Goal: Task Accomplishment & Management: Manage account settings

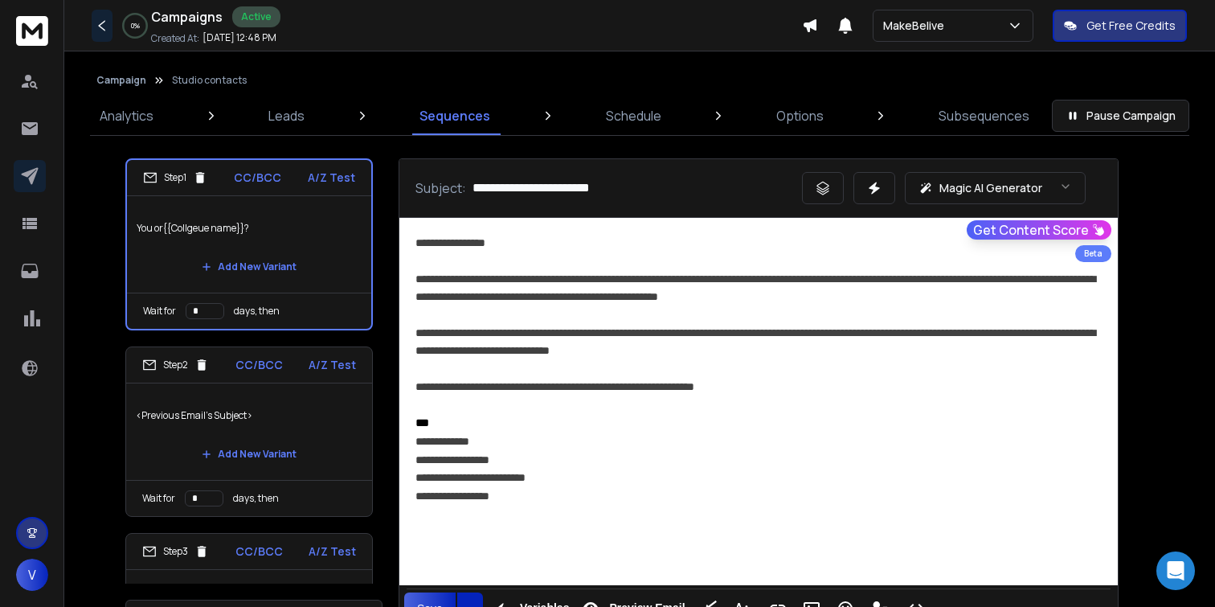
click at [104, 32] on button at bounding box center [102, 26] width 21 height 32
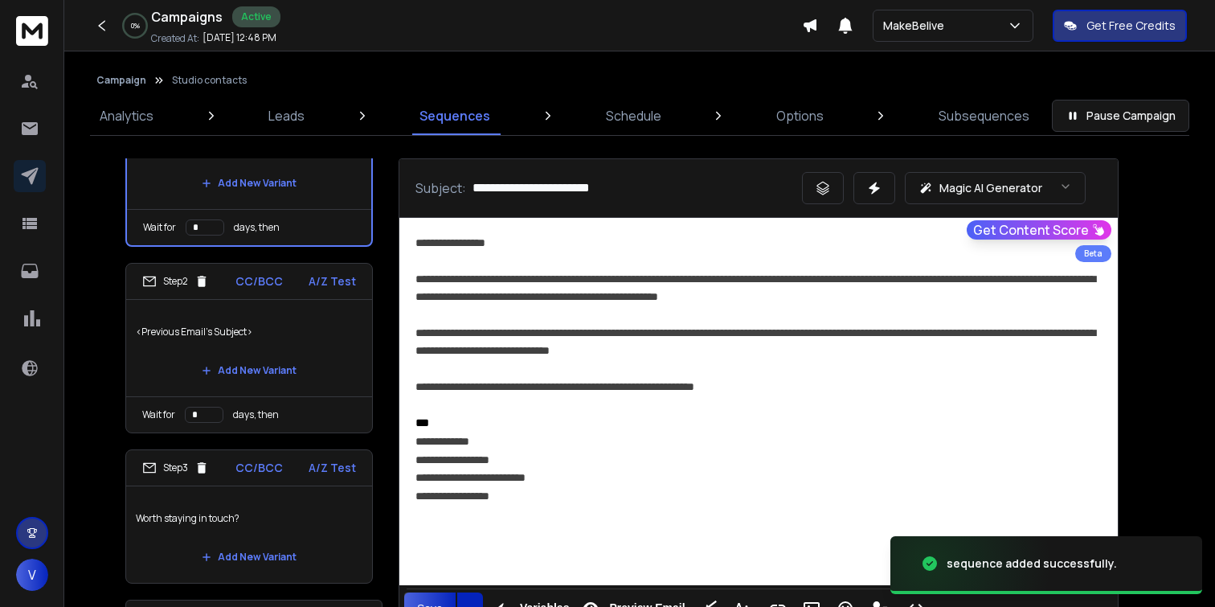
click at [25, 147] on div at bounding box center [32, 132] width 37 height 38
click at [24, 165] on link at bounding box center [30, 176] width 32 height 32
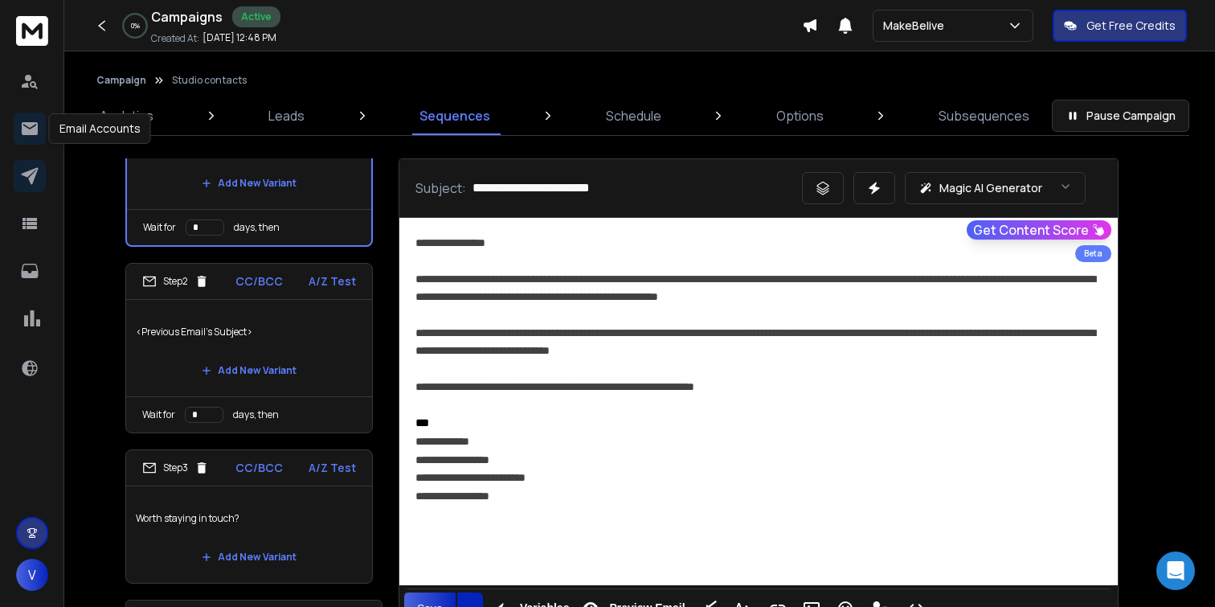
click at [36, 124] on icon at bounding box center [30, 128] width 16 height 13
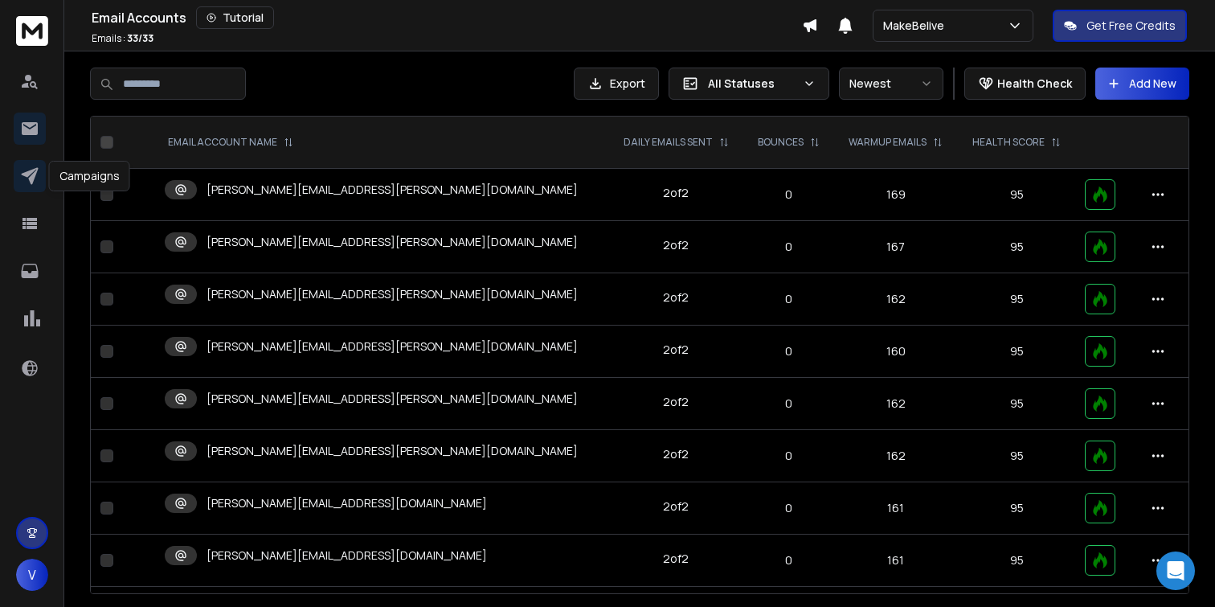
click at [34, 184] on icon at bounding box center [29, 175] width 19 height 19
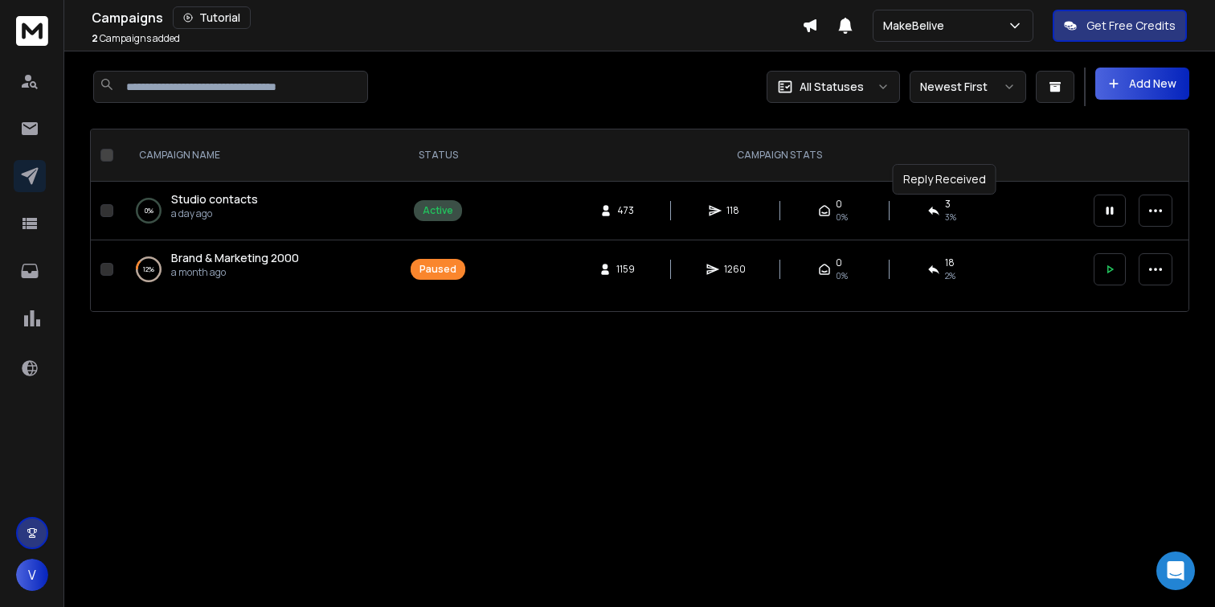
click at [947, 214] on span "3 %" at bounding box center [950, 217] width 11 height 13
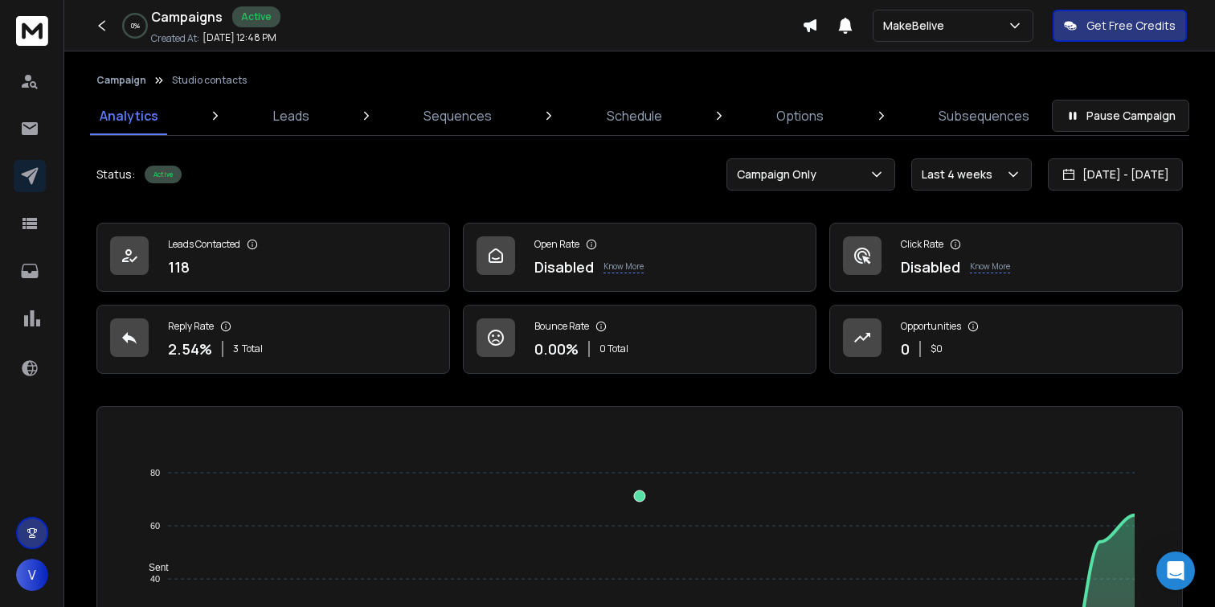
click at [237, 344] on div "3 Total" at bounding box center [248, 348] width 30 height 13
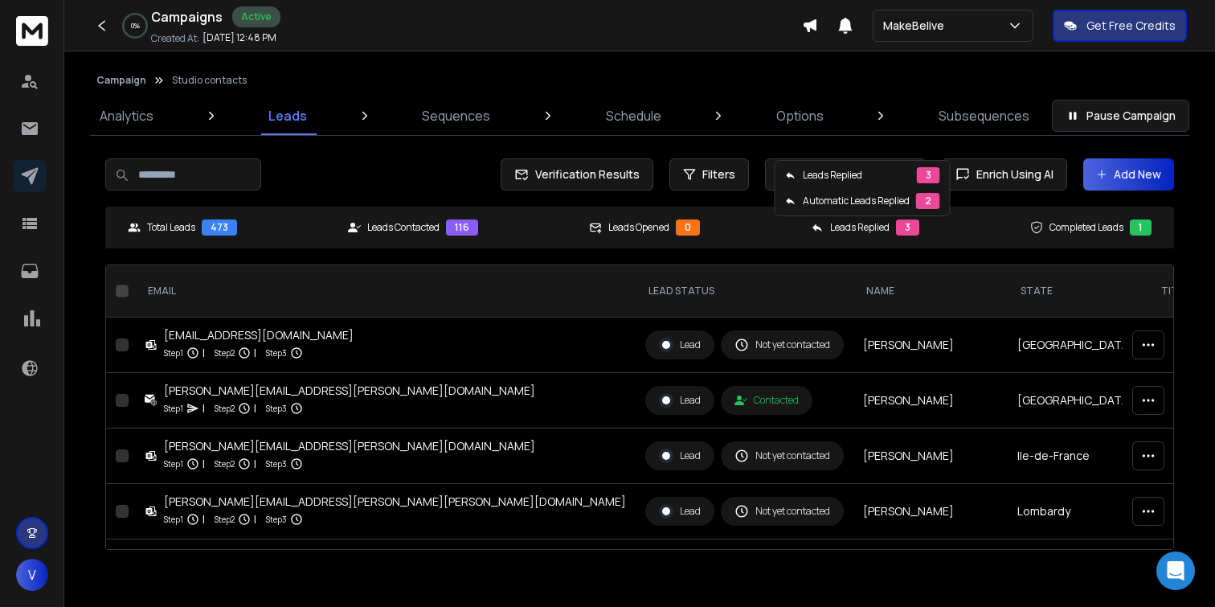
click at [909, 231] on div "3" at bounding box center [907, 227] width 23 height 16
click at [31, 267] on icon at bounding box center [29, 270] width 19 height 19
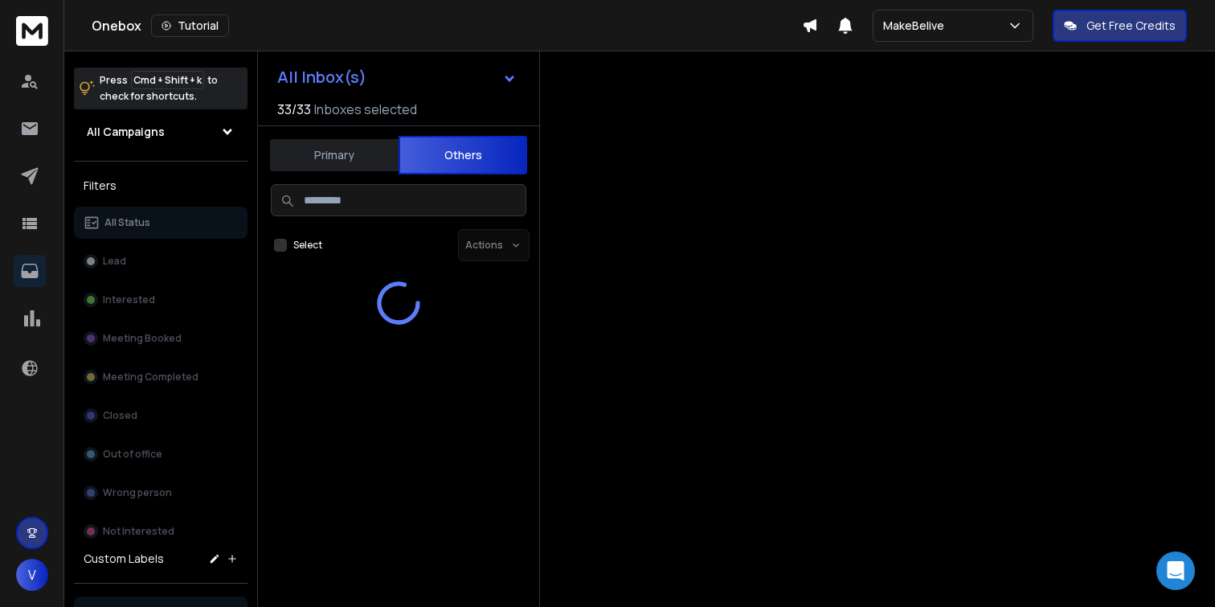
click at [414, 146] on button "Others" at bounding box center [463, 155] width 129 height 39
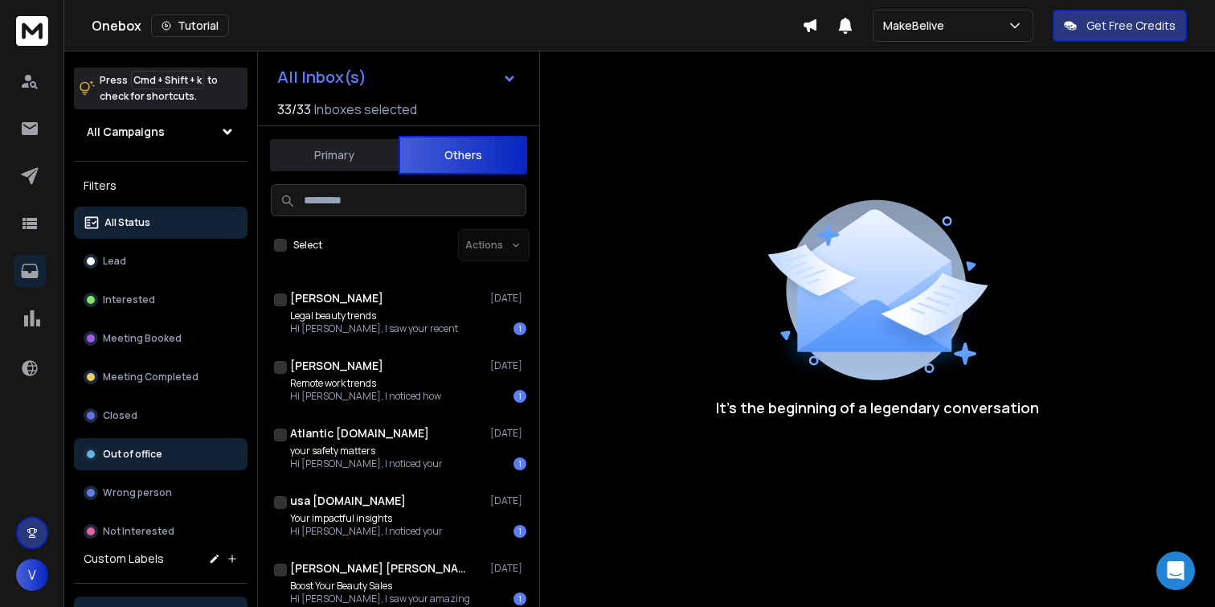
click at [169, 463] on button "Out of office" at bounding box center [161, 454] width 174 height 32
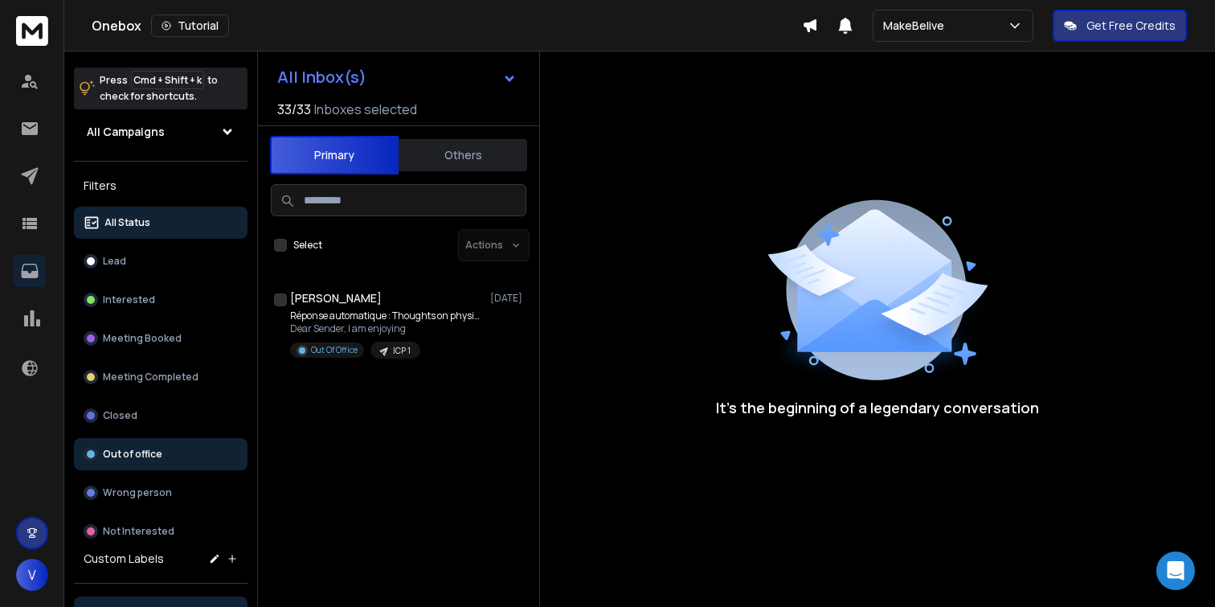
click at [202, 233] on button "All Status" at bounding box center [161, 223] width 174 height 32
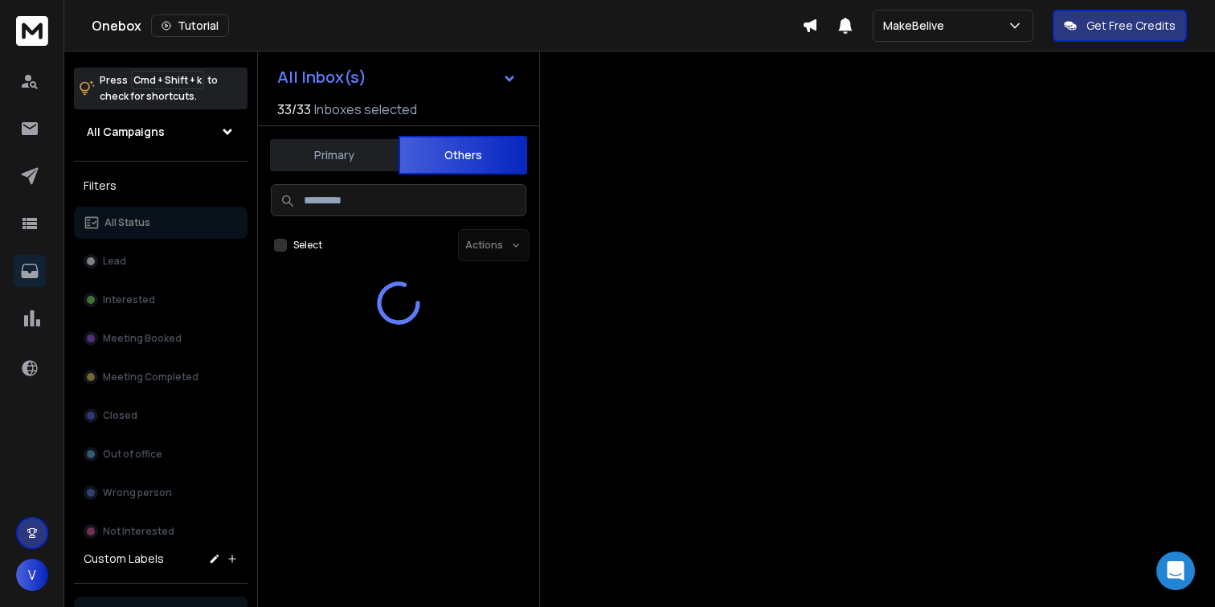
click at [416, 145] on button "Others" at bounding box center [463, 155] width 129 height 39
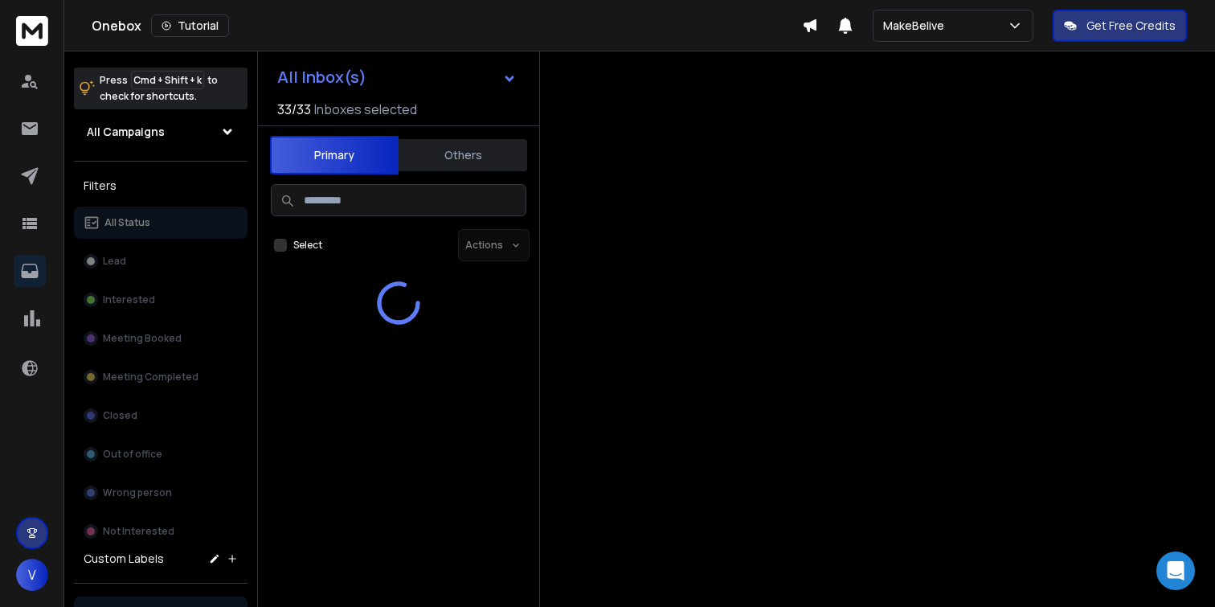
click at [335, 158] on button "Primary" at bounding box center [334, 155] width 129 height 39
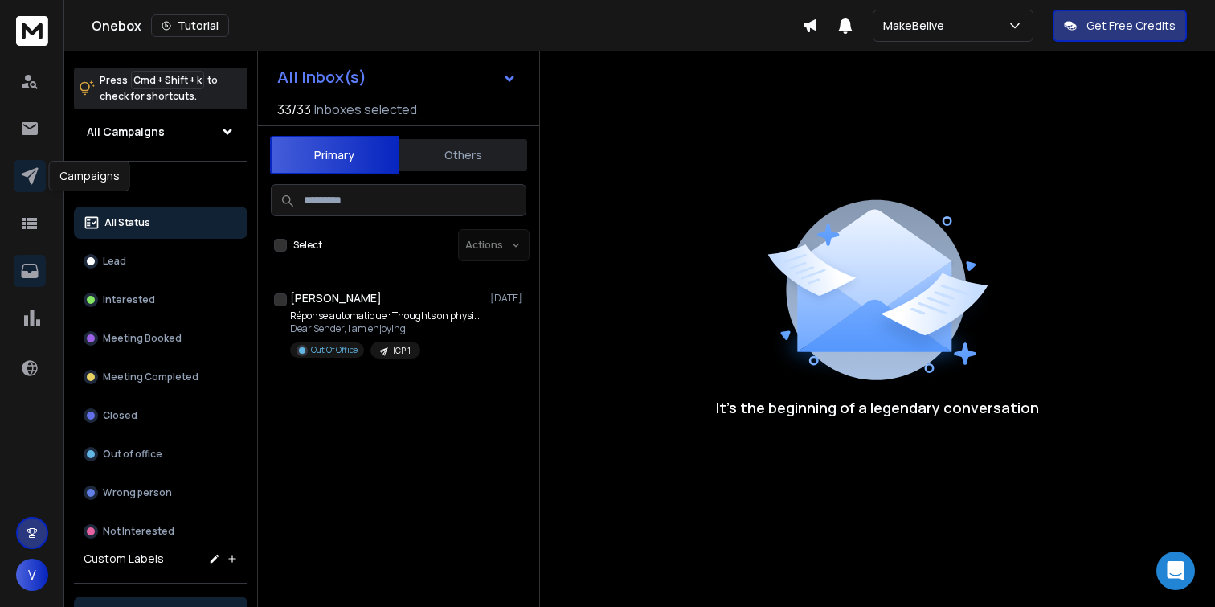
click at [31, 181] on icon at bounding box center [29, 176] width 17 height 17
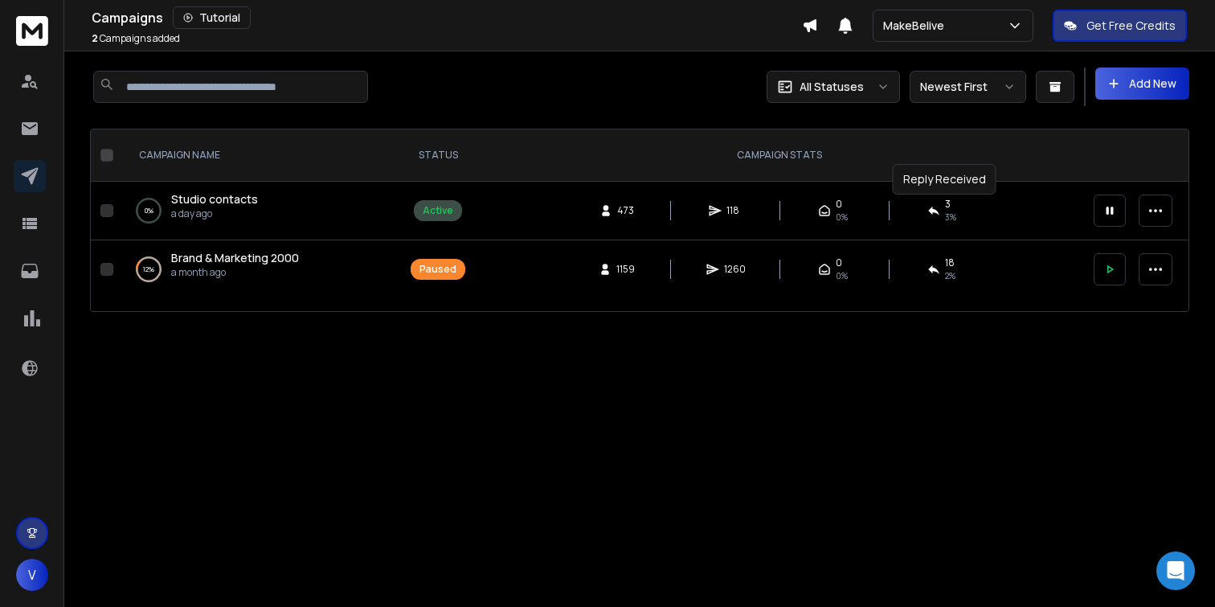
click at [938, 214] on icon at bounding box center [934, 210] width 14 height 14
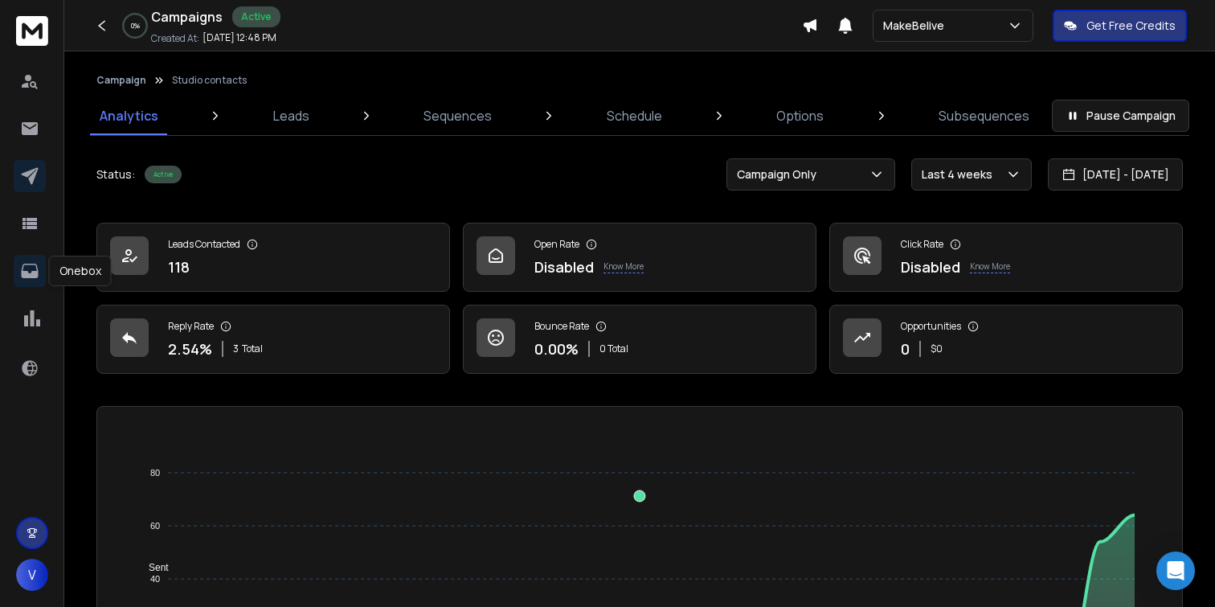
click at [31, 264] on icon at bounding box center [29, 271] width 17 height 14
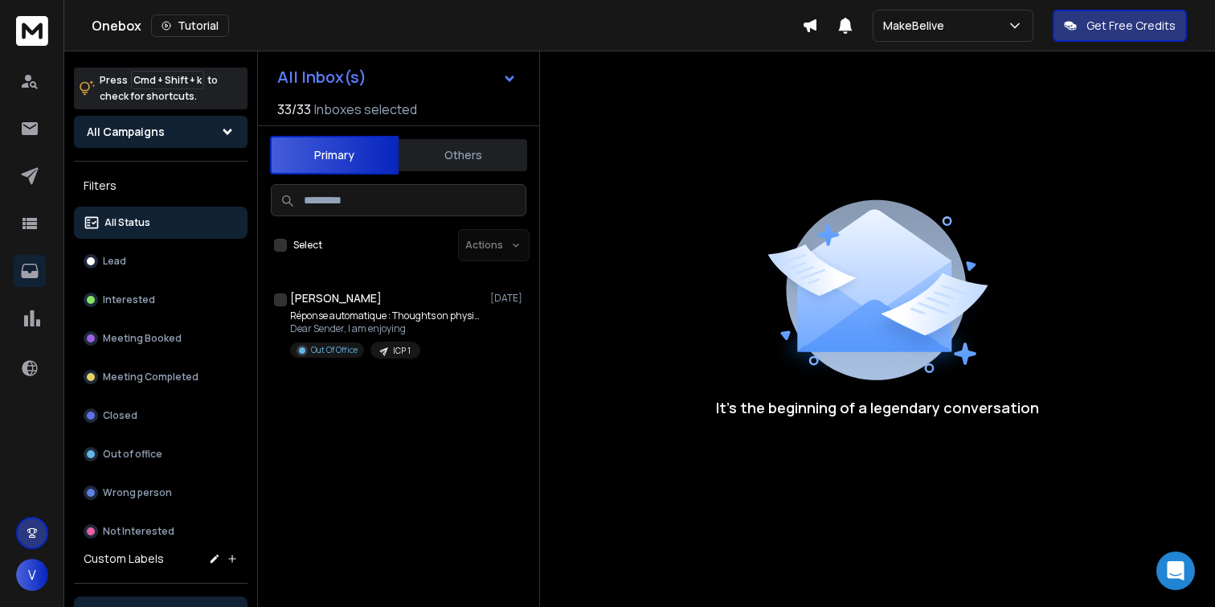
click at [127, 134] on h1 "All Campaigns" at bounding box center [126, 132] width 78 height 16
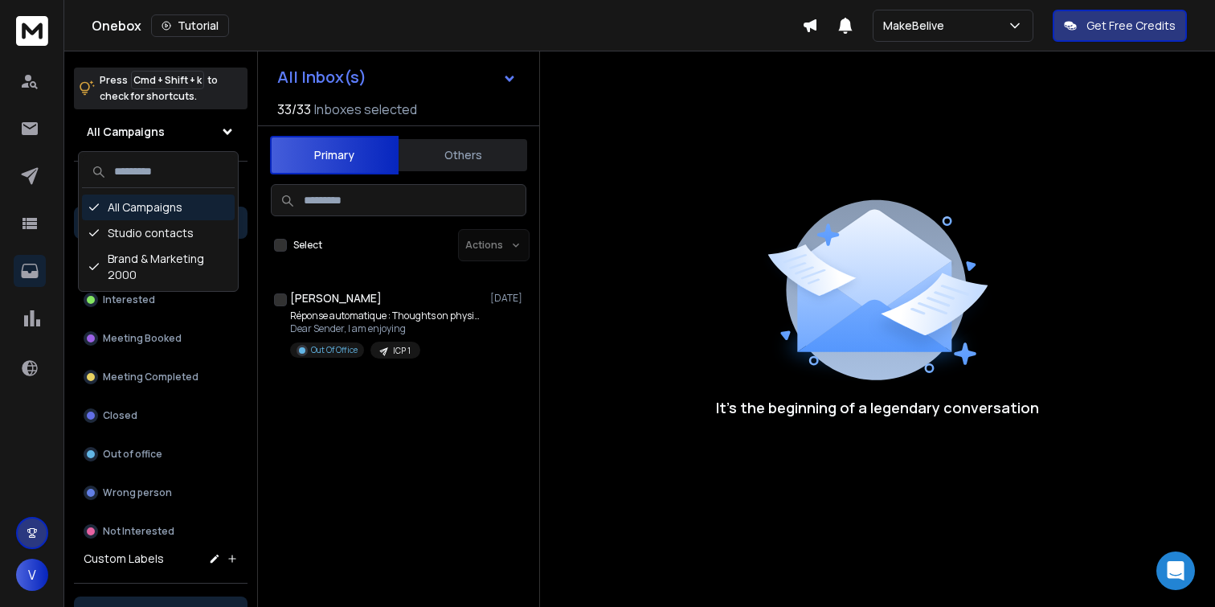
click at [154, 216] on div "All Campaigns" at bounding box center [158, 208] width 153 height 26
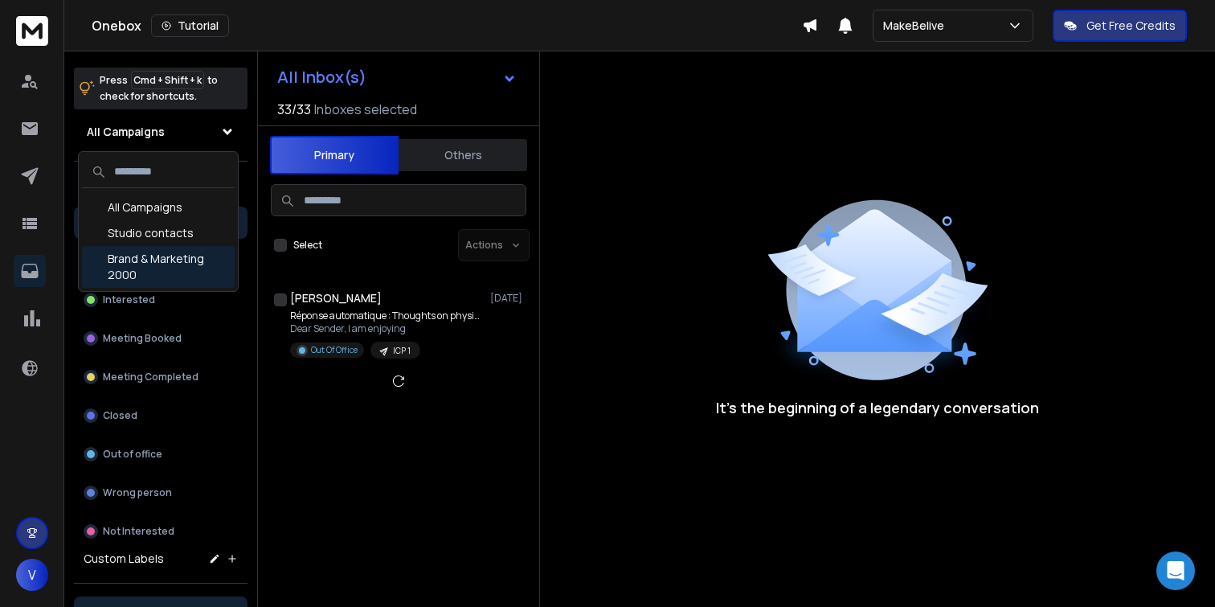
click at [151, 259] on div "Brand & Marketing 2000" at bounding box center [158, 267] width 153 height 42
click at [165, 237] on div "Studio contacts" at bounding box center [158, 233] width 153 height 26
click at [162, 254] on div "Brand & Marketing 2000" at bounding box center [158, 267] width 153 height 42
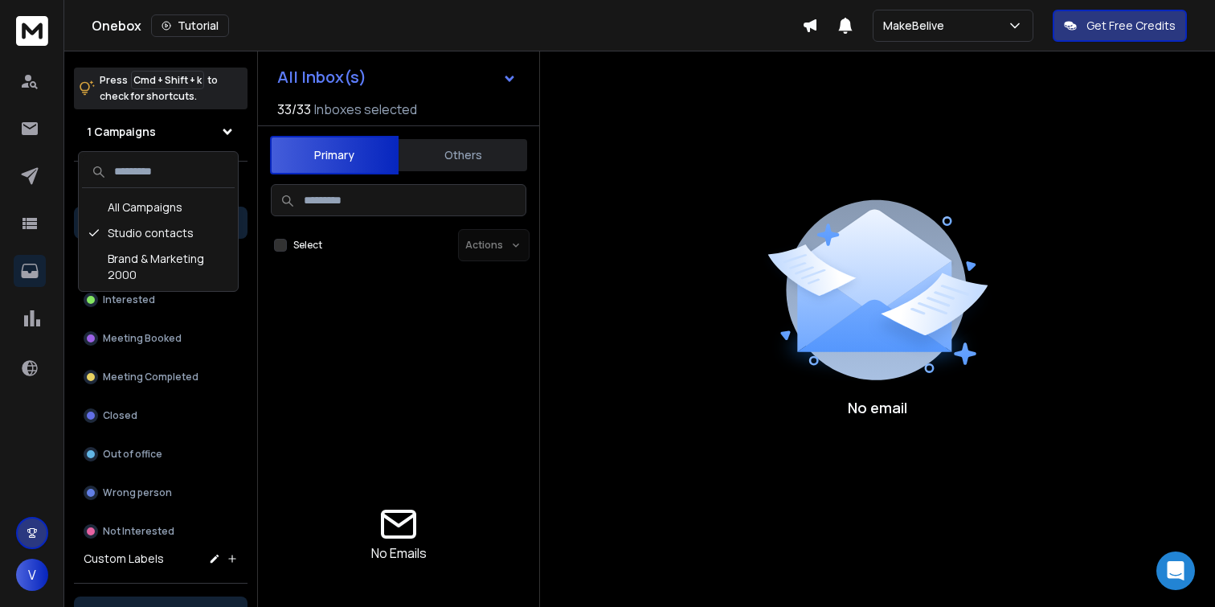
click at [691, 69] on div "No email" at bounding box center [877, 309] width 675 height 516
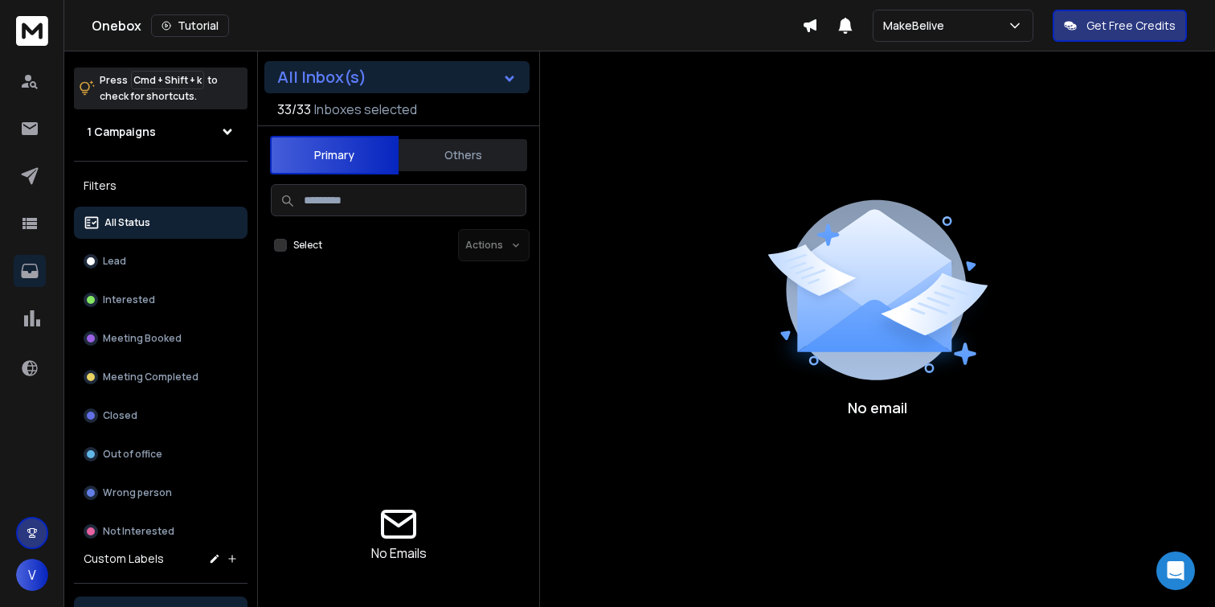
click at [510, 76] on icon at bounding box center [509, 79] width 14 height 14
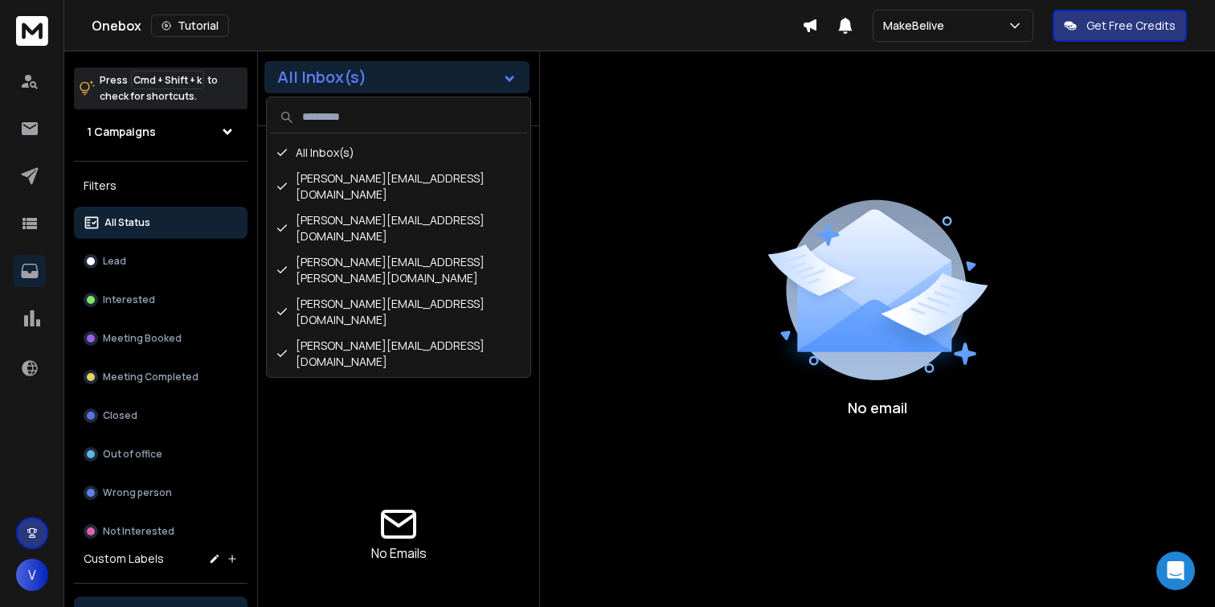
click at [510, 76] on icon at bounding box center [509, 79] width 14 height 14
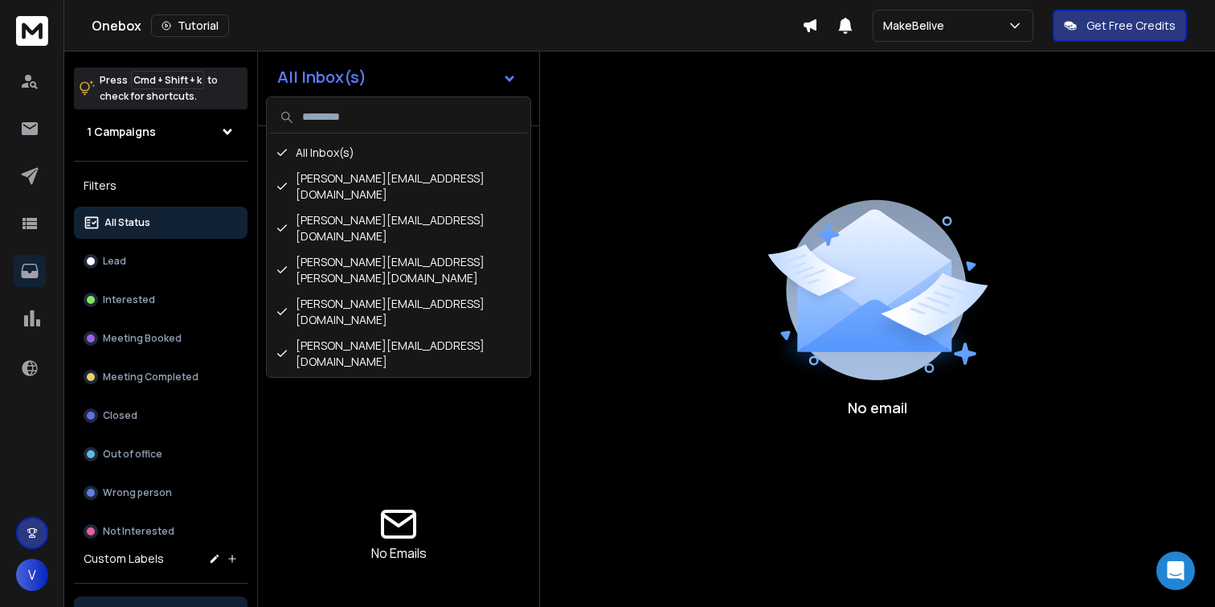
click at [659, 89] on div "No email" at bounding box center [877, 309] width 675 height 516
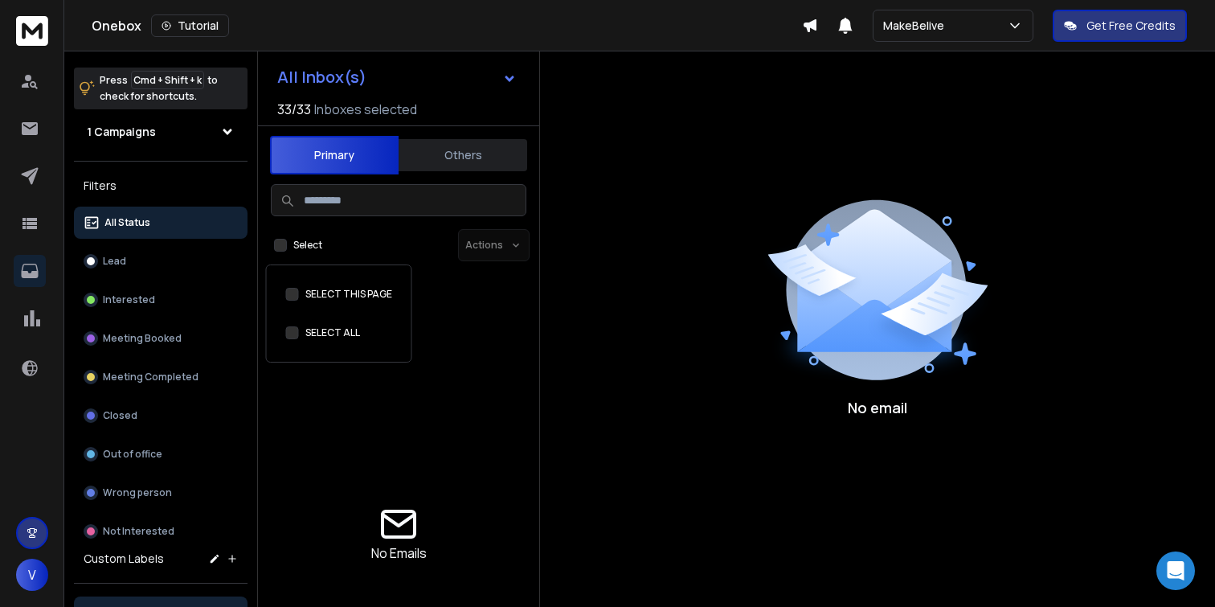
click at [284, 246] on button "SELECT THIS PAGE" at bounding box center [280, 245] width 13 height 13
click at [283, 246] on button "SELECT THIS PAGE" at bounding box center [280, 245] width 13 height 13
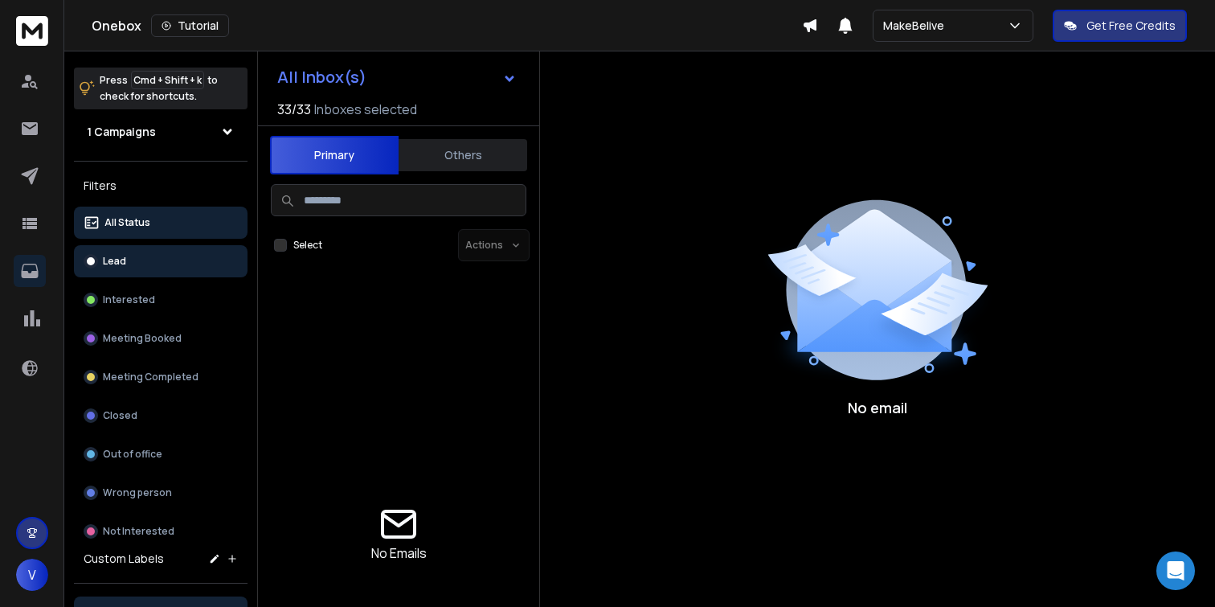
click at [180, 261] on button "Lead" at bounding box center [161, 261] width 174 height 32
click at [174, 291] on button "Interested" at bounding box center [161, 300] width 174 height 32
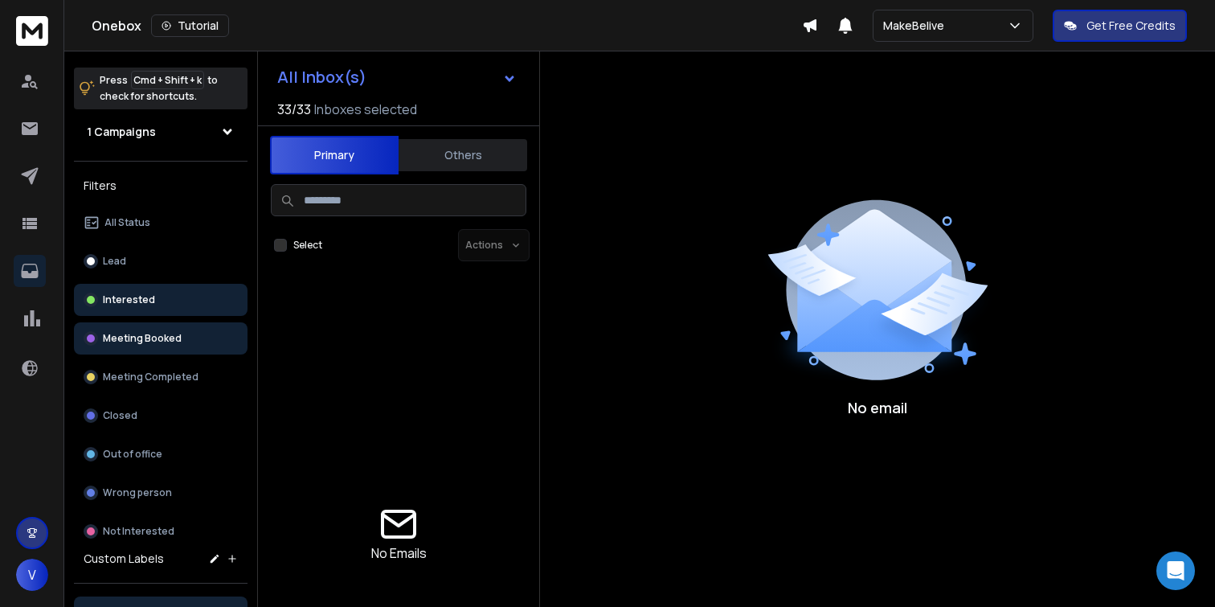
click at [174, 351] on button "Meeting Booked" at bounding box center [161, 338] width 174 height 32
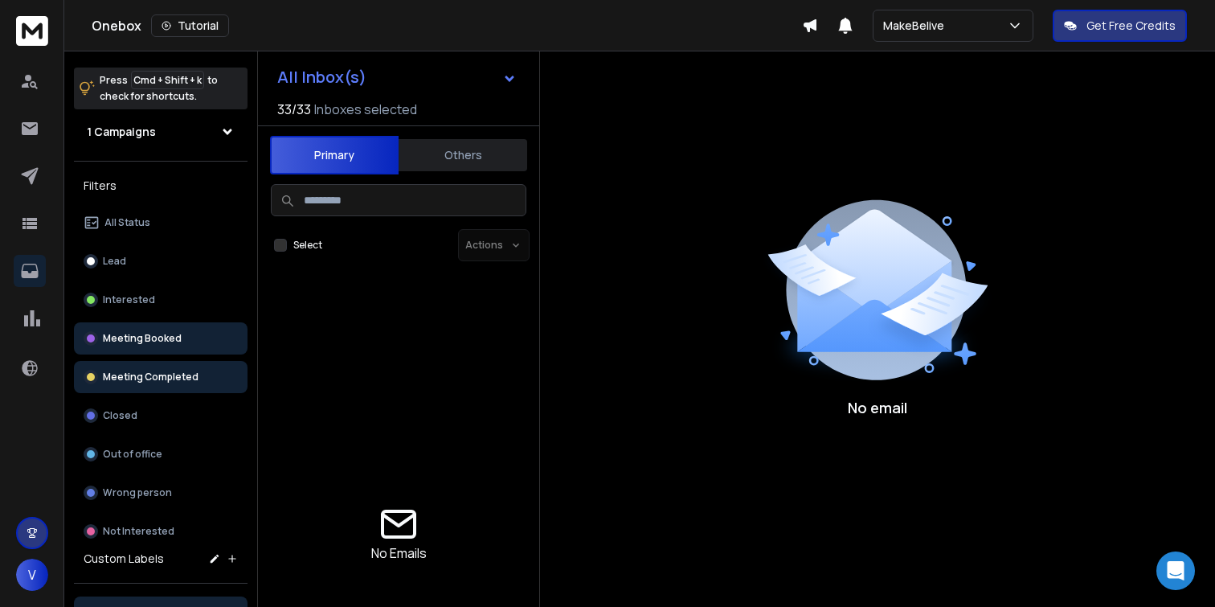
click at [174, 387] on button "Meeting Completed" at bounding box center [161, 377] width 174 height 32
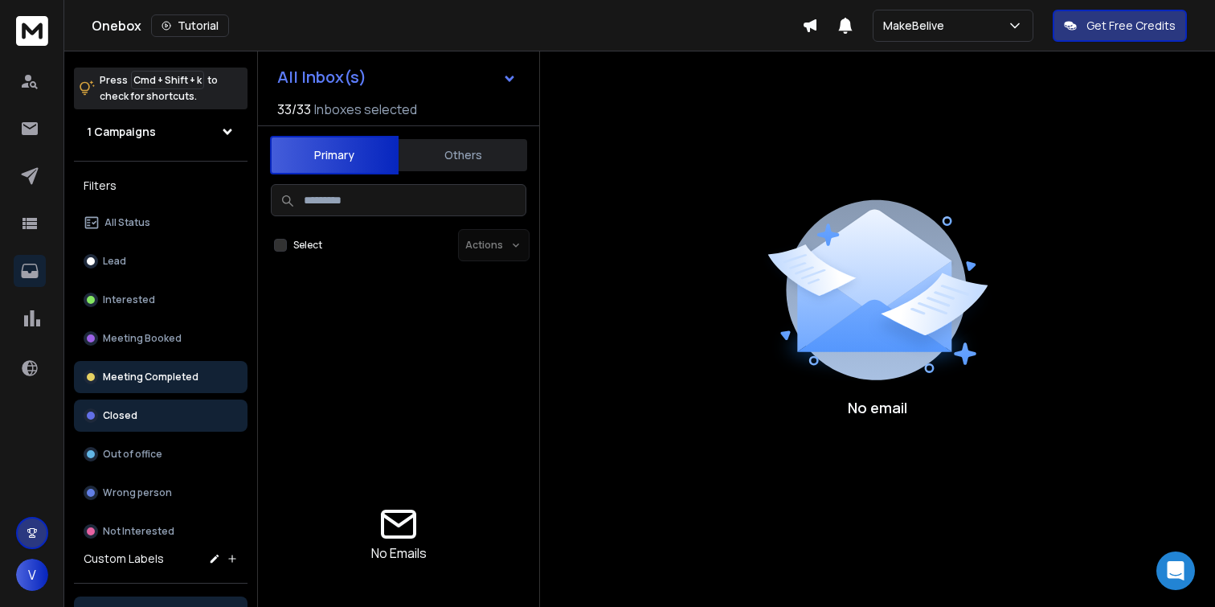
click at [173, 403] on button "Closed" at bounding box center [161, 415] width 174 height 32
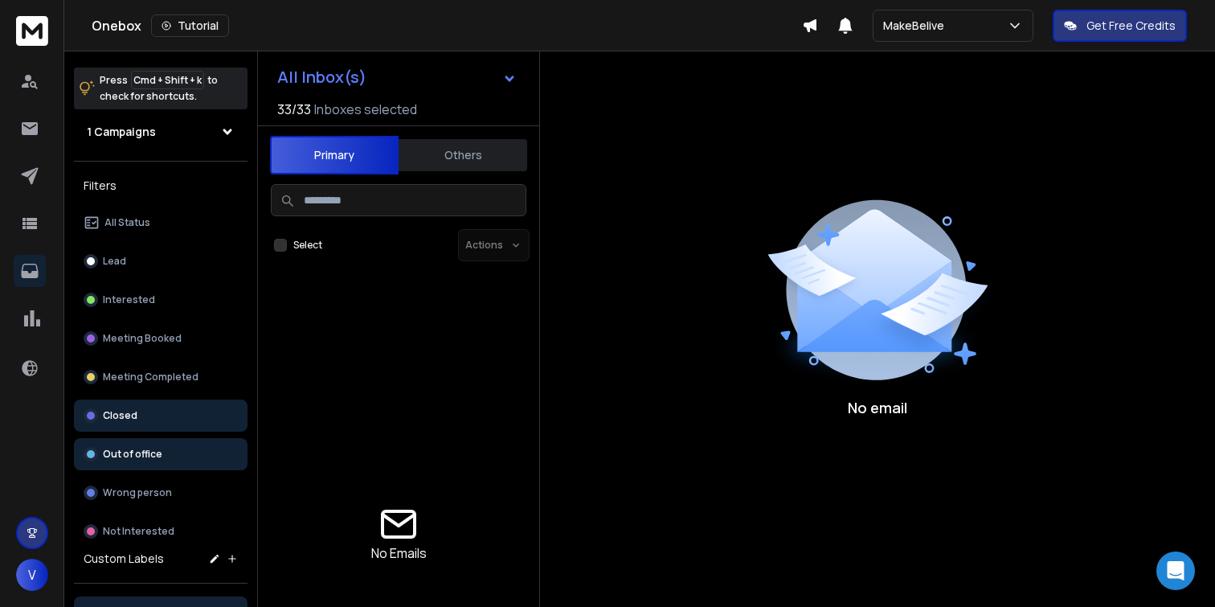
click at [166, 453] on button "Out of office" at bounding box center [161, 454] width 174 height 32
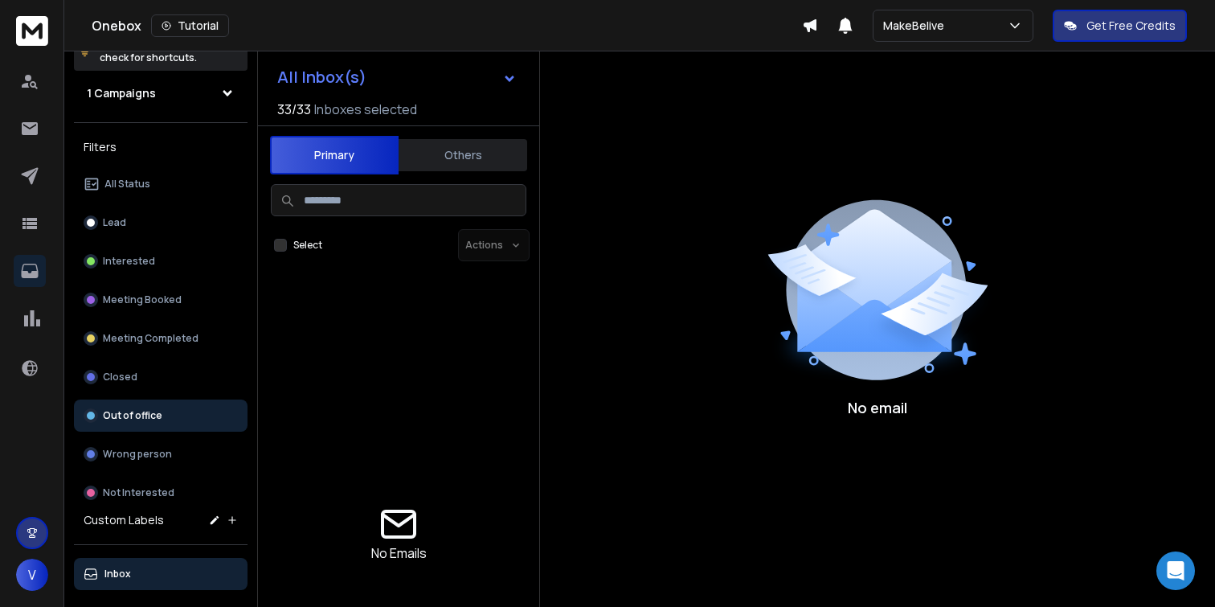
scroll to position [39, 0]
click at [166, 455] on p "Wrong person" at bounding box center [137, 453] width 69 height 13
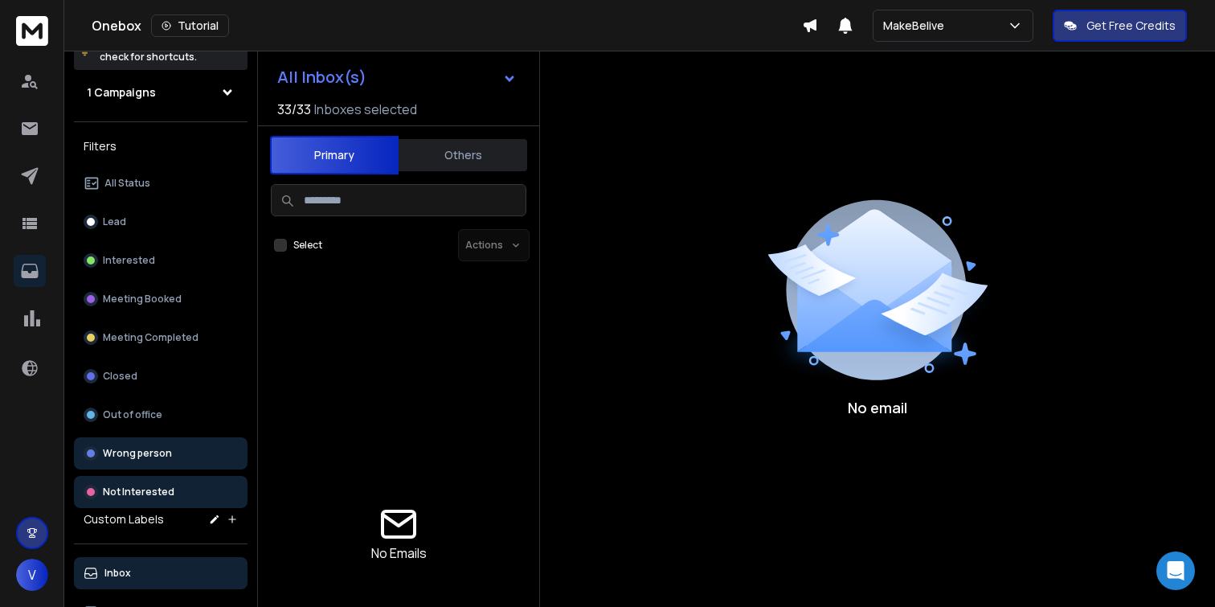
click at [166, 486] on p "Not Interested" at bounding box center [139, 491] width 72 height 13
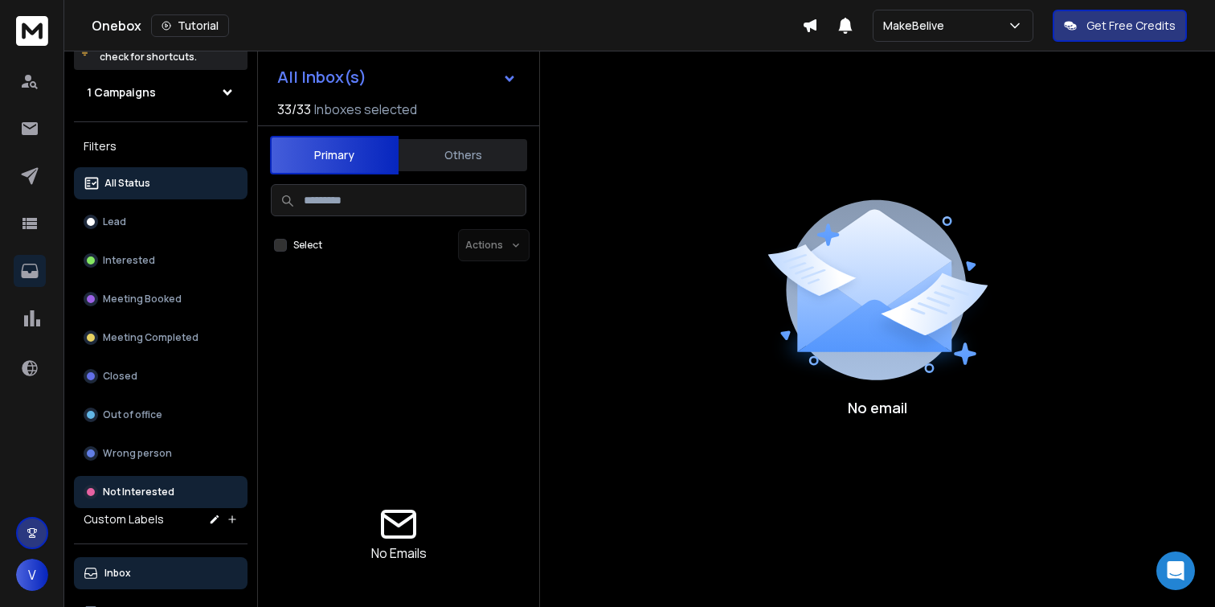
click at [180, 187] on button "All Status" at bounding box center [161, 183] width 174 height 32
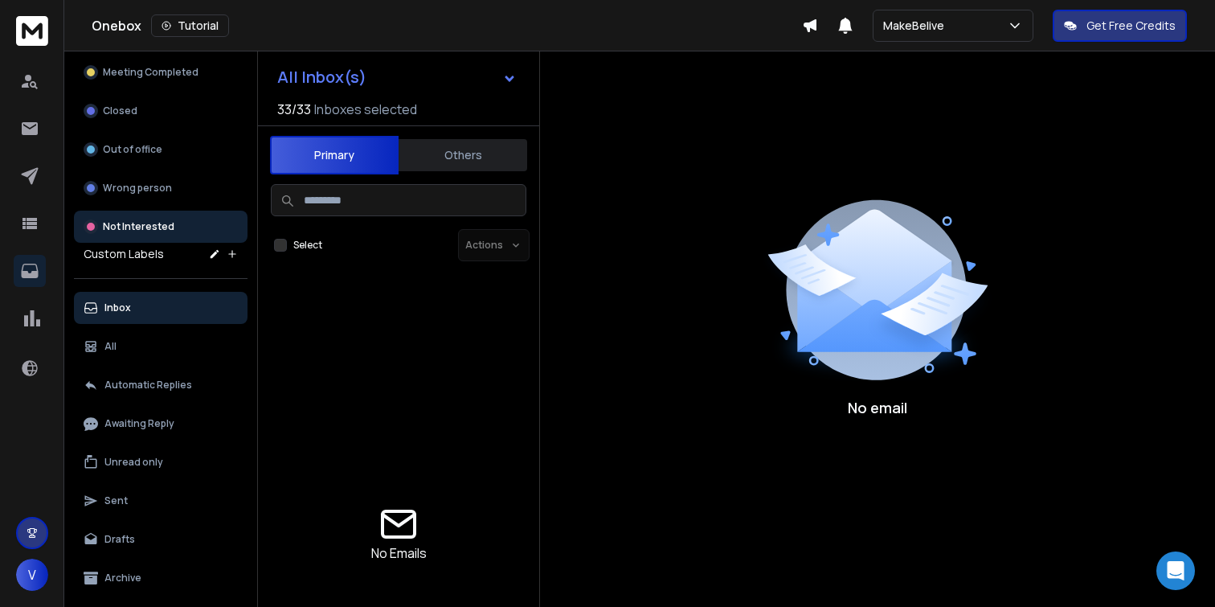
scroll to position [317, 0]
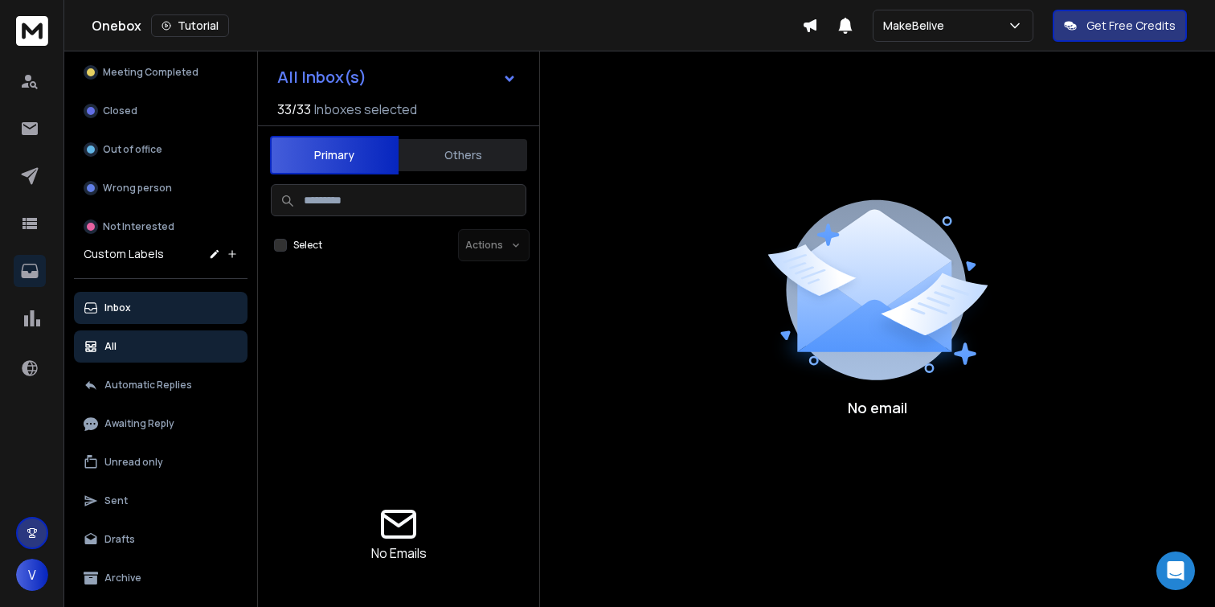
click at [195, 330] on button "All" at bounding box center [161, 346] width 174 height 32
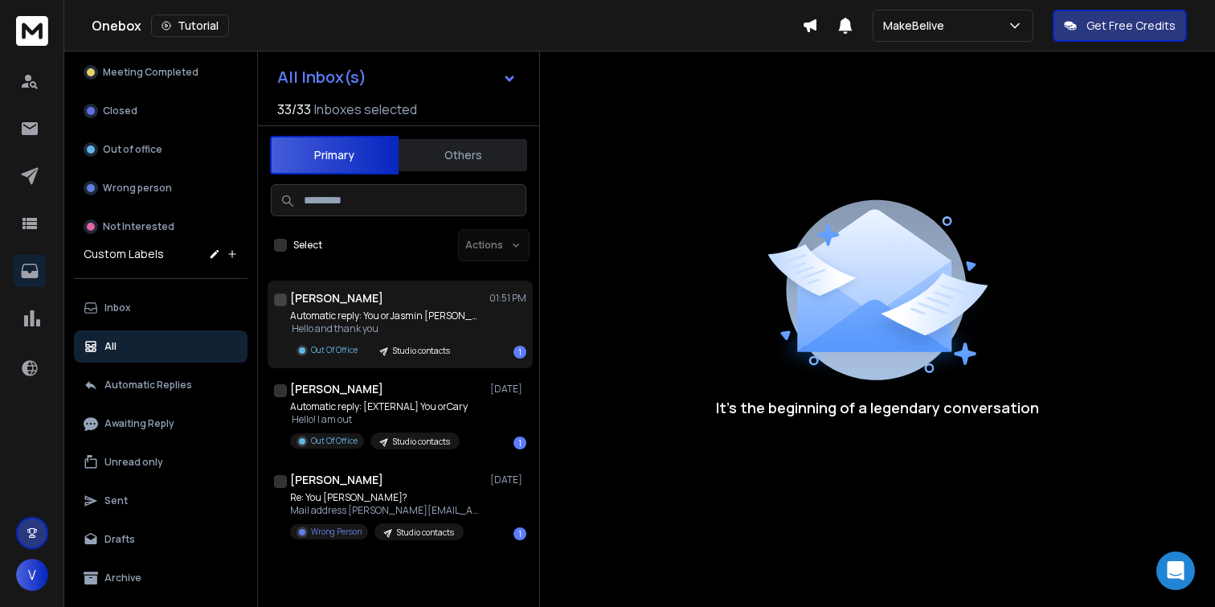
click at [334, 303] on h1 "Stephanie Goodwin" at bounding box center [336, 298] width 93 height 16
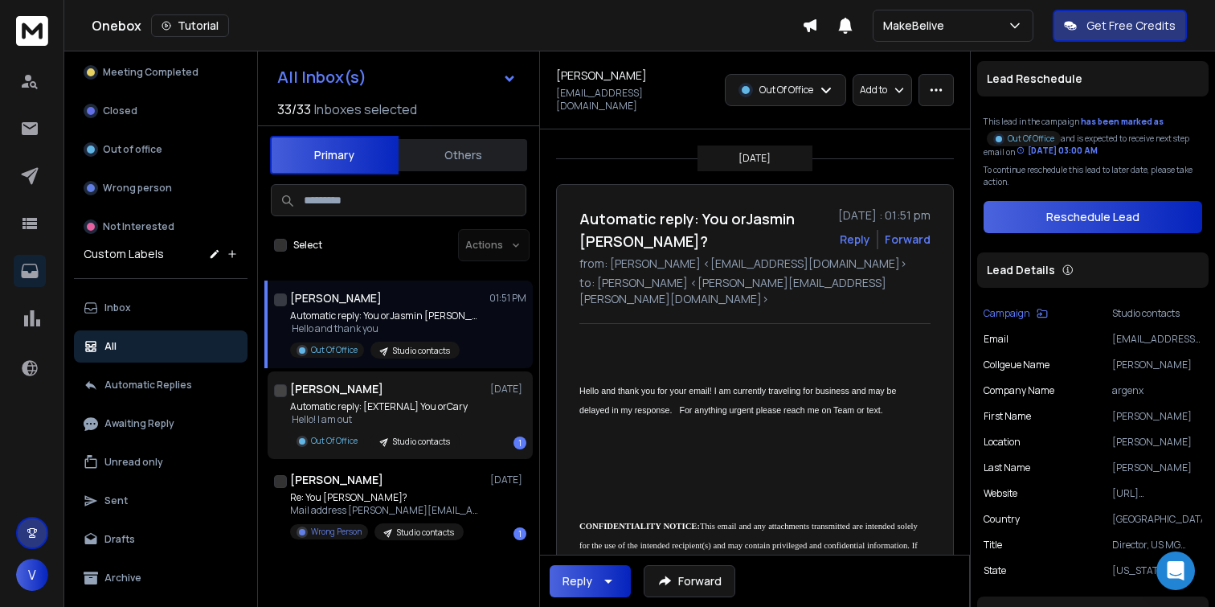
click at [320, 400] on p "Automatic reply: [EXTERNAL] You orCary" at bounding box center [379, 406] width 178 height 13
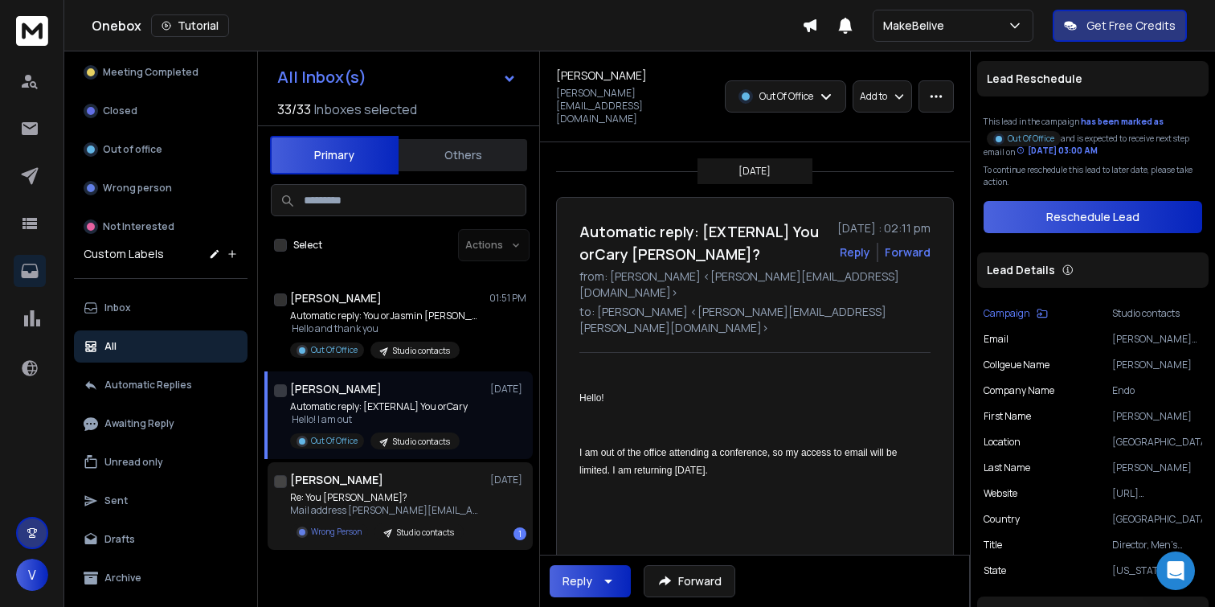
click at [322, 514] on p "Mail address Frederic.Delpech@isdin.com does not" at bounding box center [386, 510] width 193 height 13
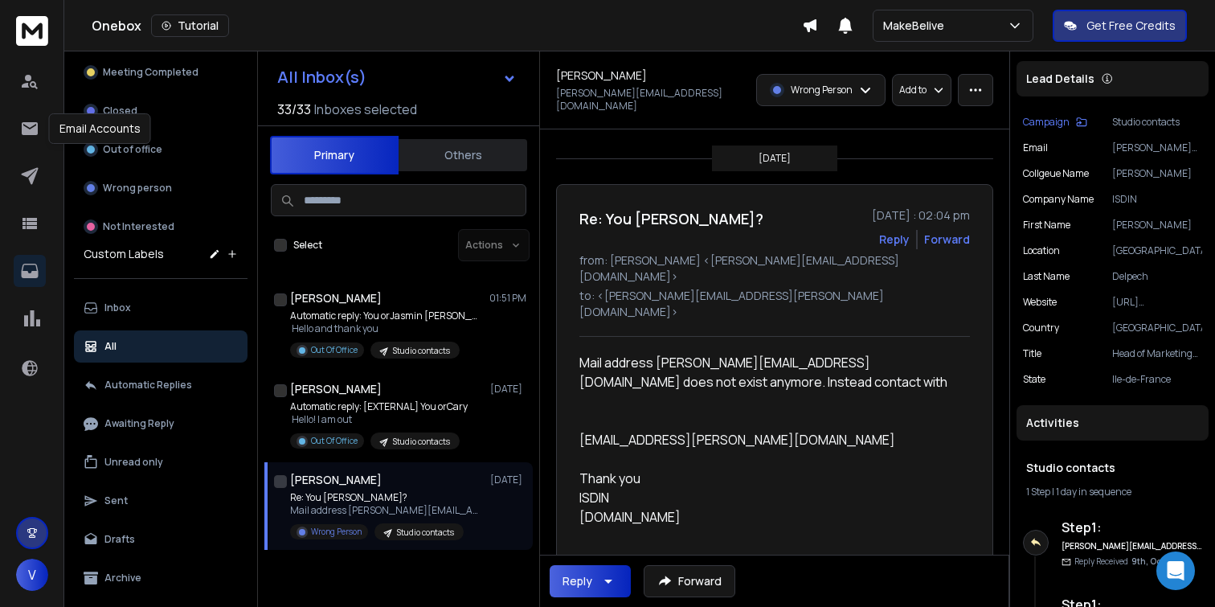
click at [23, 148] on div at bounding box center [32, 132] width 37 height 38
click at [27, 132] on icon at bounding box center [30, 128] width 16 height 13
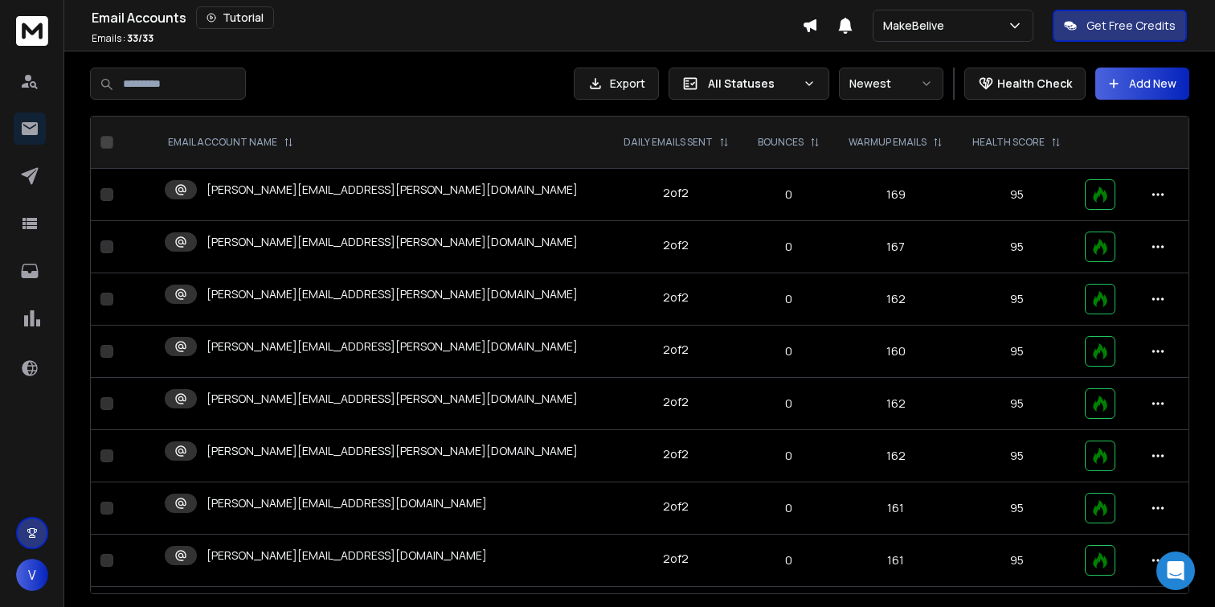
click at [30, 156] on div at bounding box center [32, 227] width 37 height 325
click at [27, 195] on div at bounding box center [32, 179] width 37 height 38
click at [32, 178] on icon at bounding box center [29, 176] width 17 height 17
